Goal: Navigation & Orientation: Find specific page/section

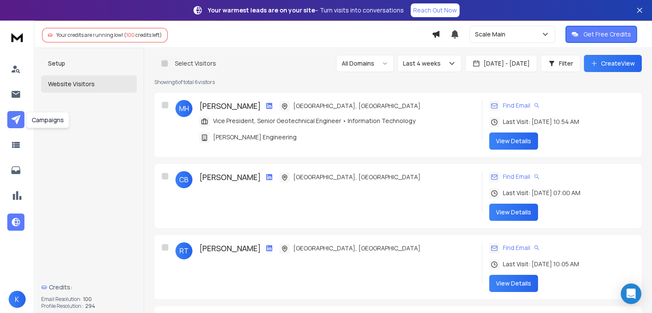
click at [17, 120] on icon at bounding box center [15, 119] width 9 height 9
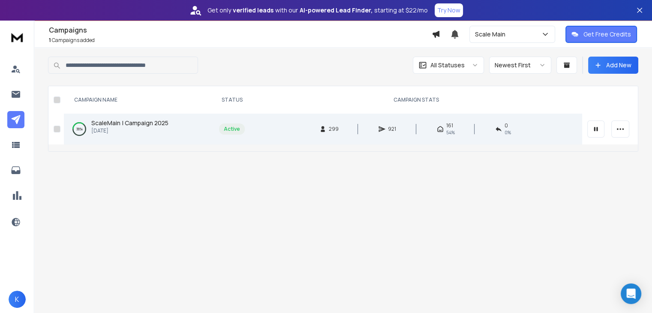
click at [131, 123] on span "ScaleMain | Campaign 2025" at bounding box center [129, 123] width 77 height 8
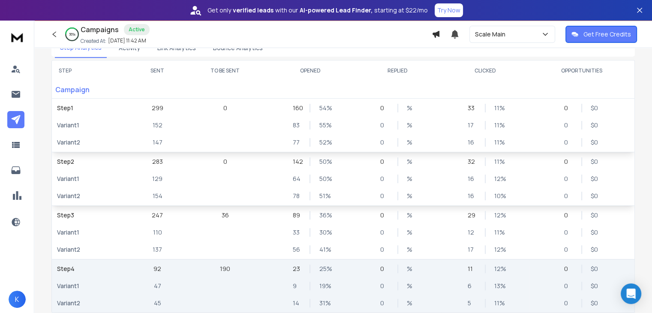
scroll to position [420, 0]
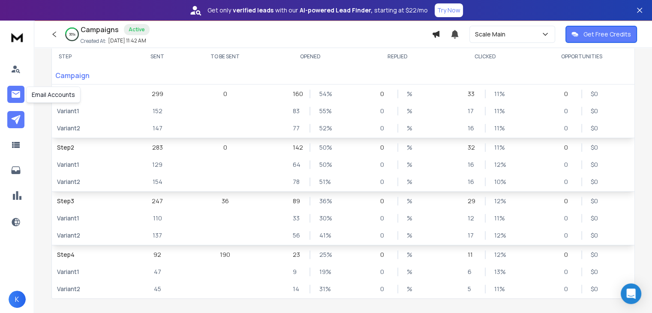
click at [12, 90] on icon at bounding box center [16, 94] width 10 height 10
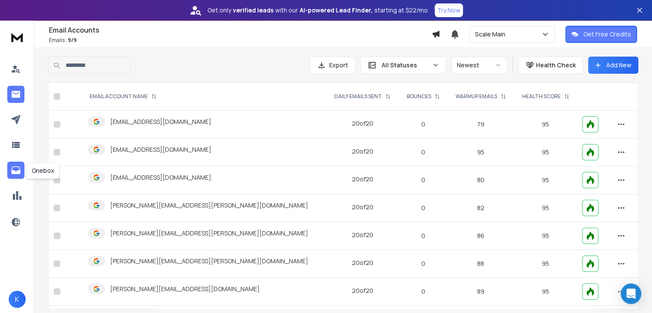
click at [18, 172] on icon at bounding box center [15, 170] width 9 height 8
